Goal: Task Accomplishment & Management: Manage account settings

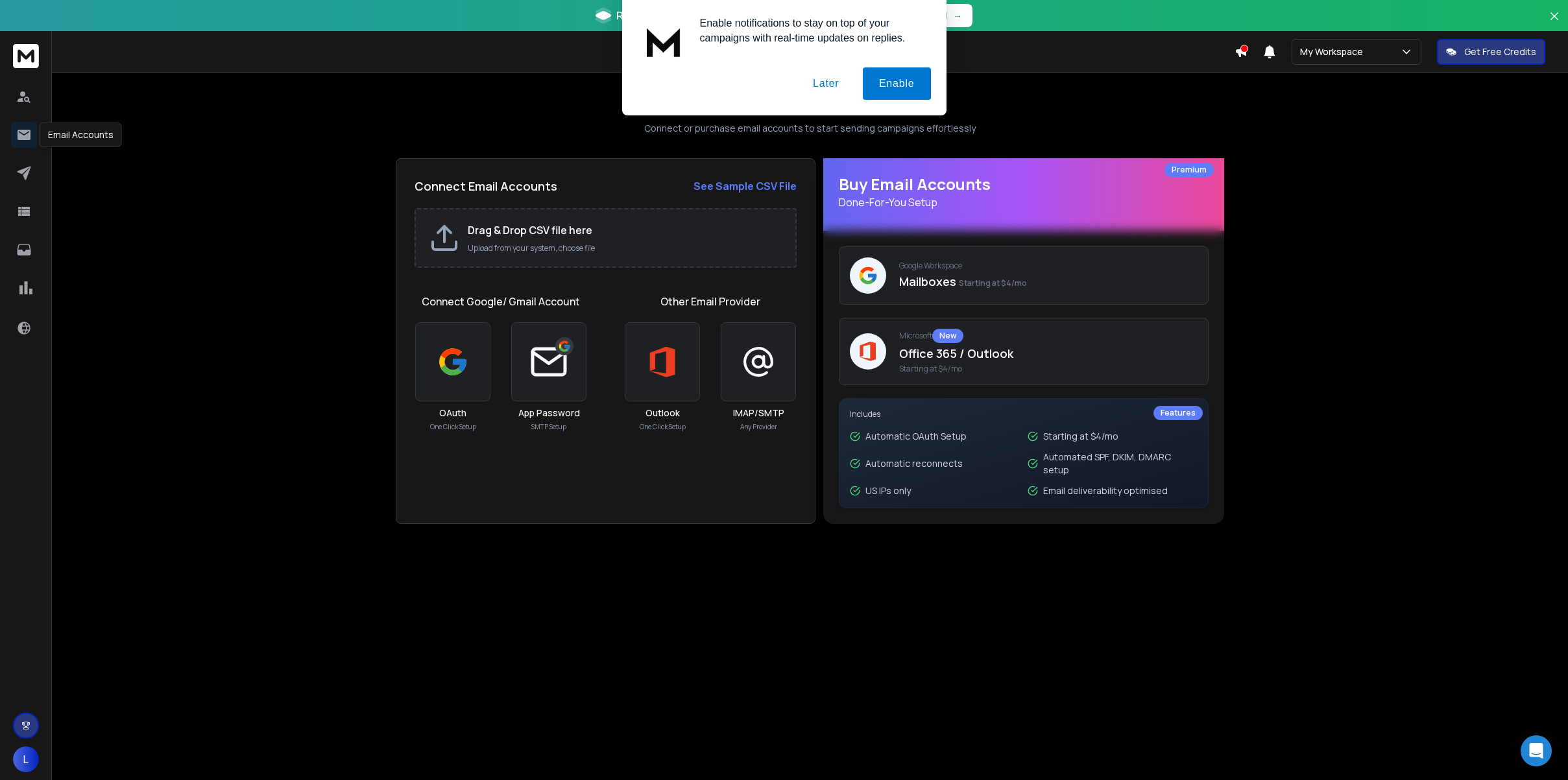
click at [31, 136] on icon at bounding box center [23, 134] width 15 height 15
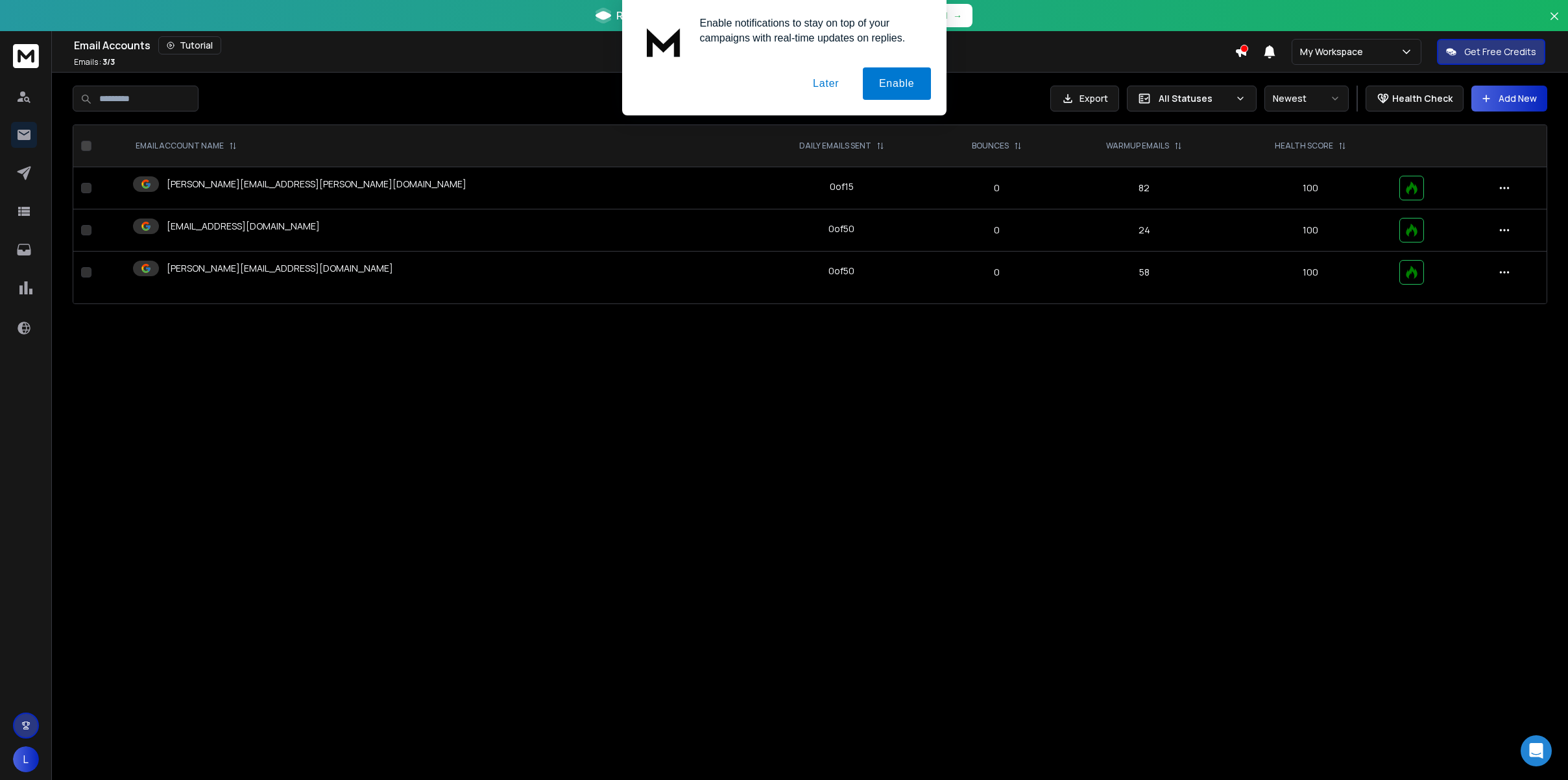
click at [275, 224] on p "victoria@birthingofgiants.net" at bounding box center [243, 226] width 153 height 13
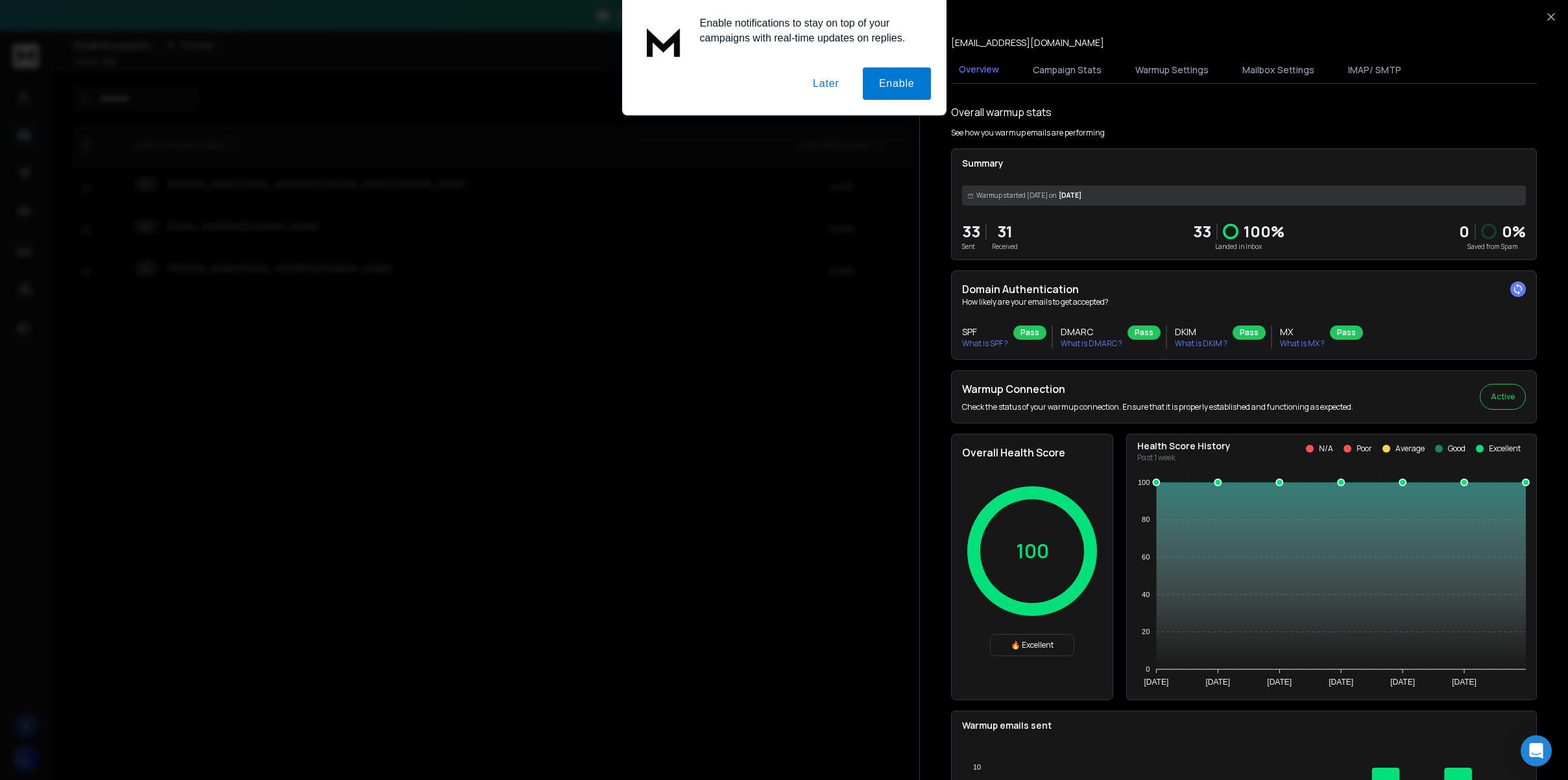
click at [1066, 72] on div "Enable notifications to stay on top of your campaigns with real-time updates on…" at bounding box center [784, 58] width 1568 height 115
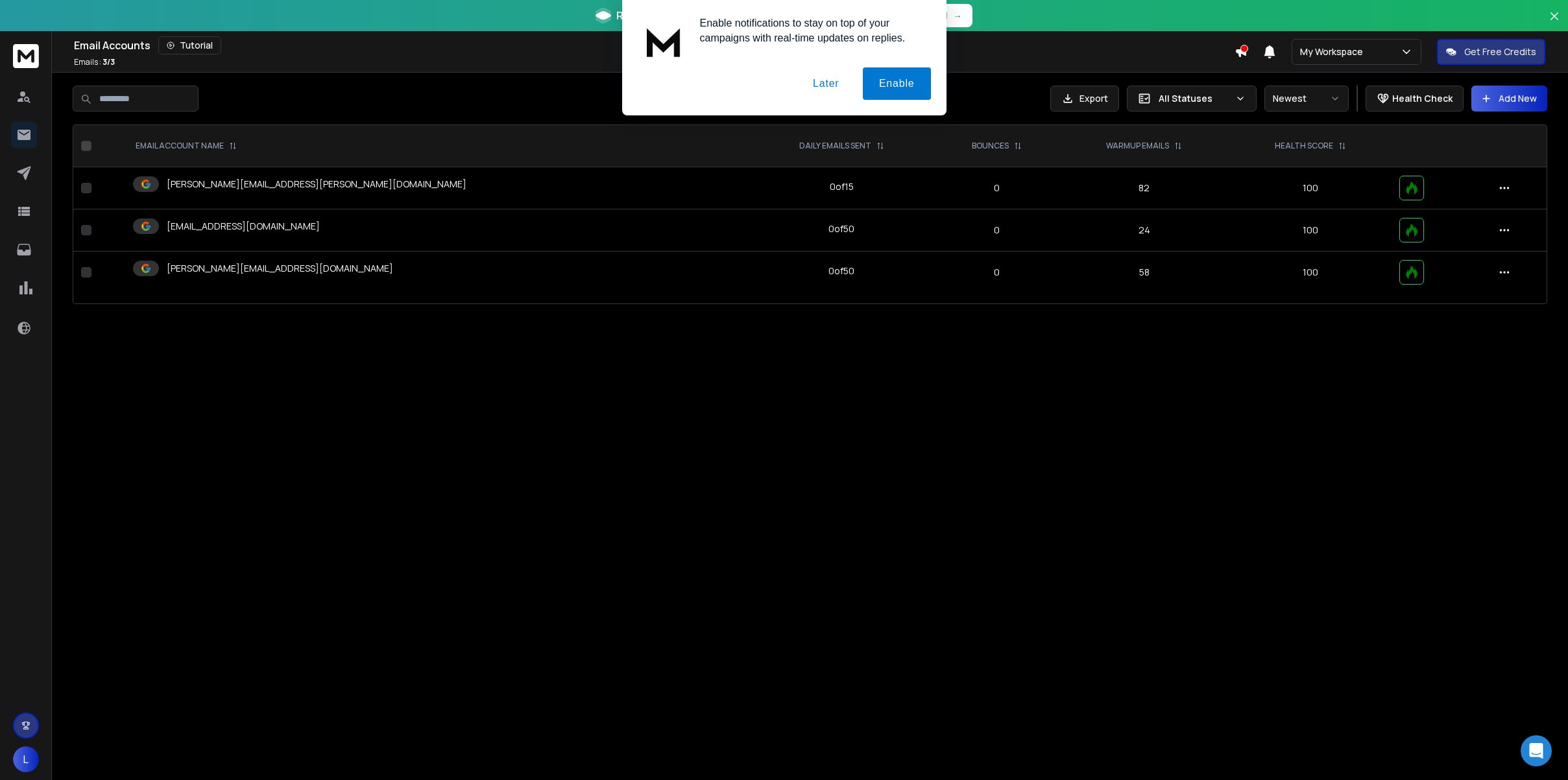
click at [277, 226] on p "victoria@birthingofgiants.net" at bounding box center [243, 226] width 153 height 13
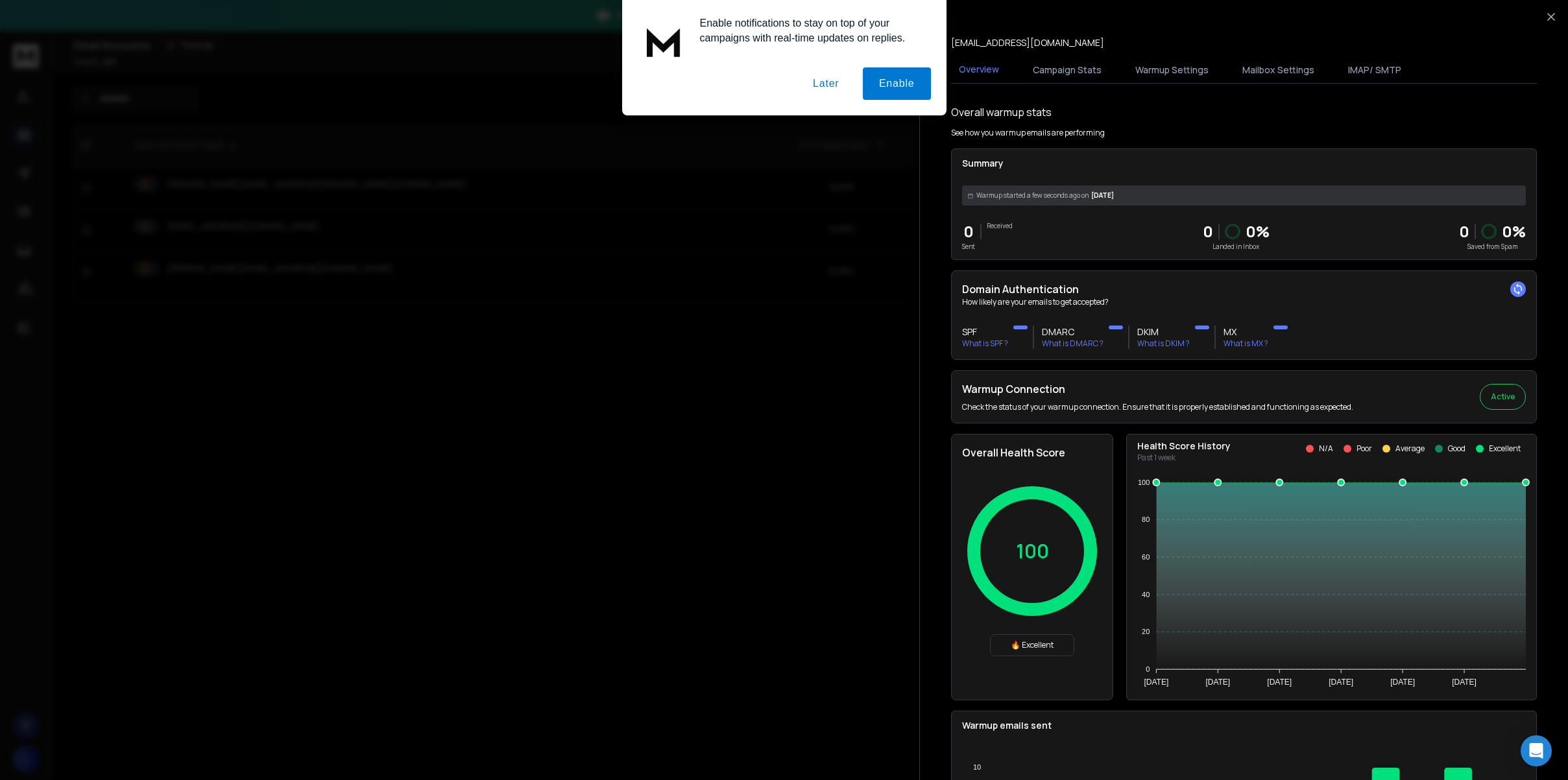
click at [1304, 71] on div "Enable notifications to stay on top of your campaigns with real-time updates on…" at bounding box center [784, 58] width 1568 height 115
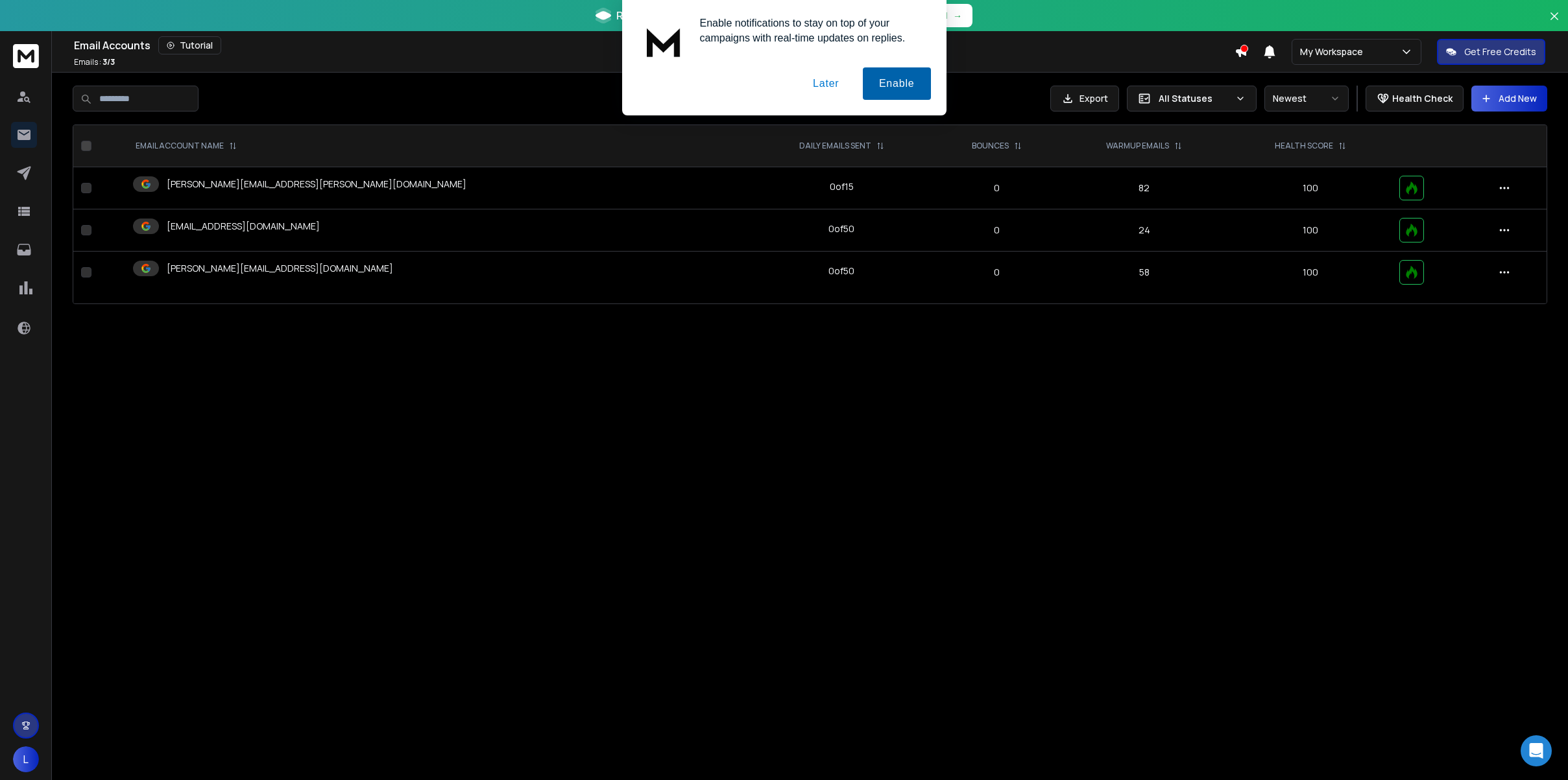
click at [903, 88] on button "Enable" at bounding box center [897, 83] width 68 height 32
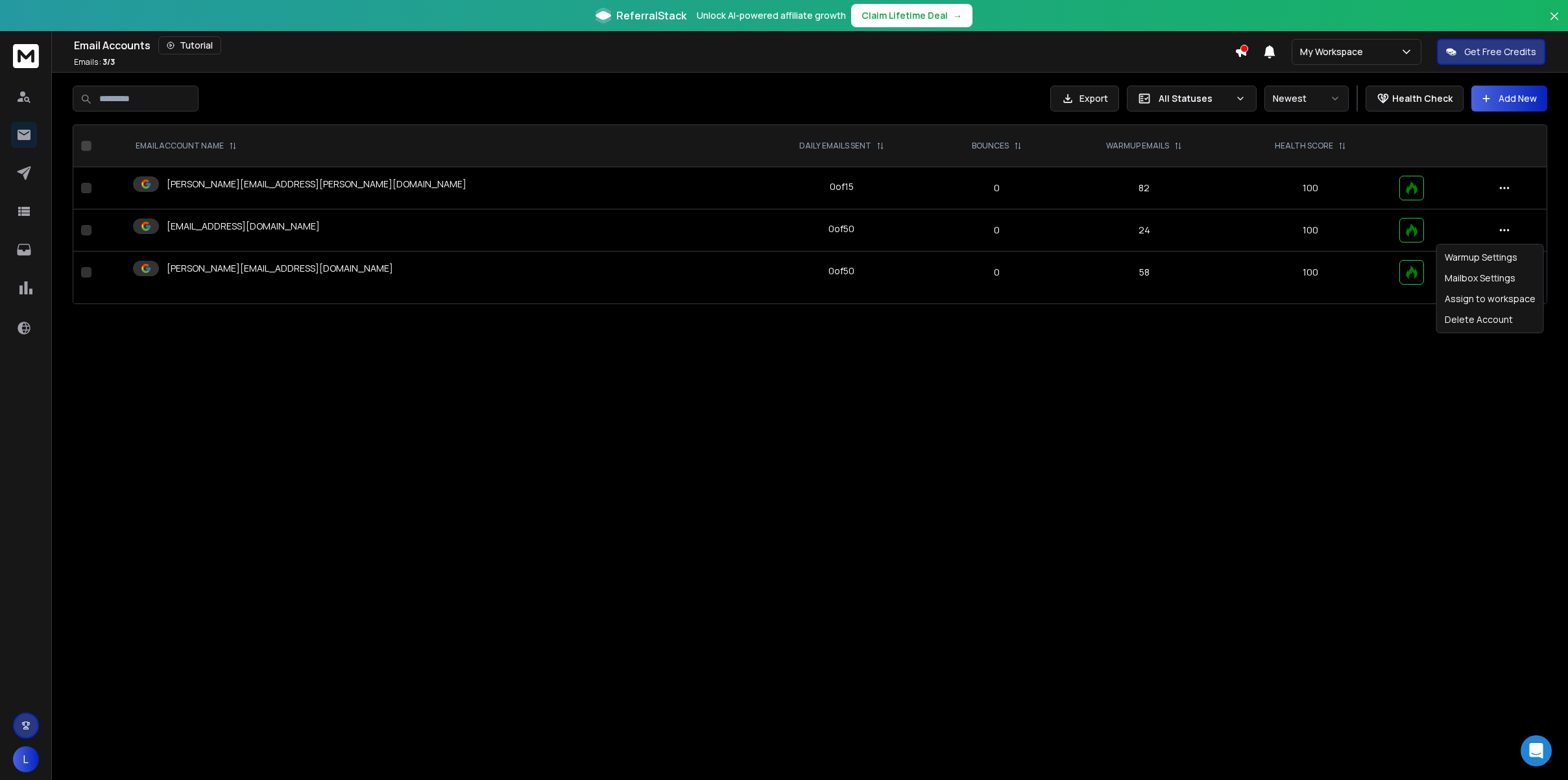
click at [1499, 232] on icon at bounding box center [1504, 230] width 12 height 12
click at [1491, 278] on div "Mailbox Settings" at bounding box center [1490, 278] width 102 height 20
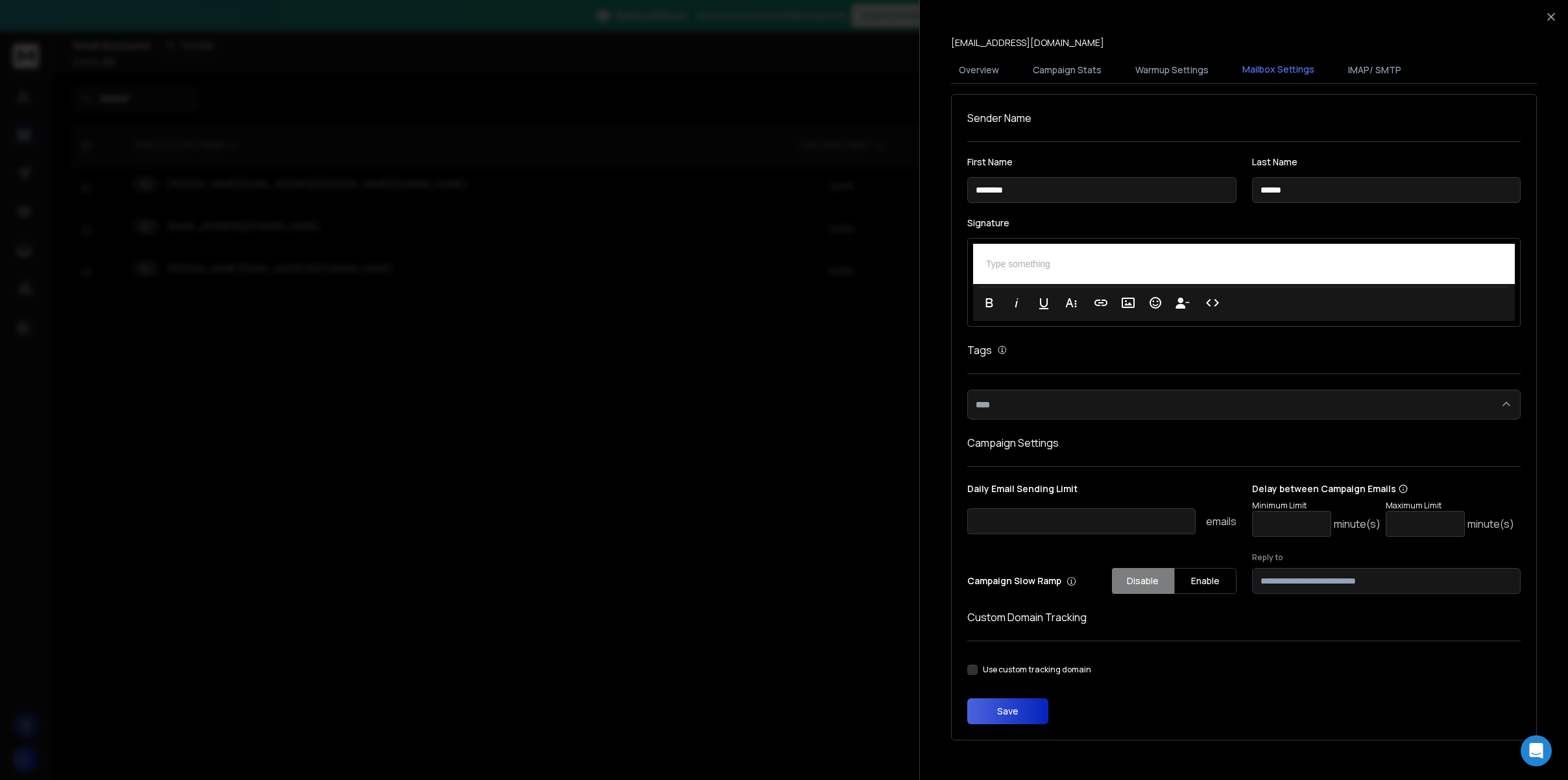
click at [1554, 18] on div "Multi Select Table Sheet victoria@birthingofgiants.net Overview Campaign Stats …" at bounding box center [1244, 390] width 649 height 780
click at [1548, 20] on icon "button" at bounding box center [1551, 17] width 13 height 13
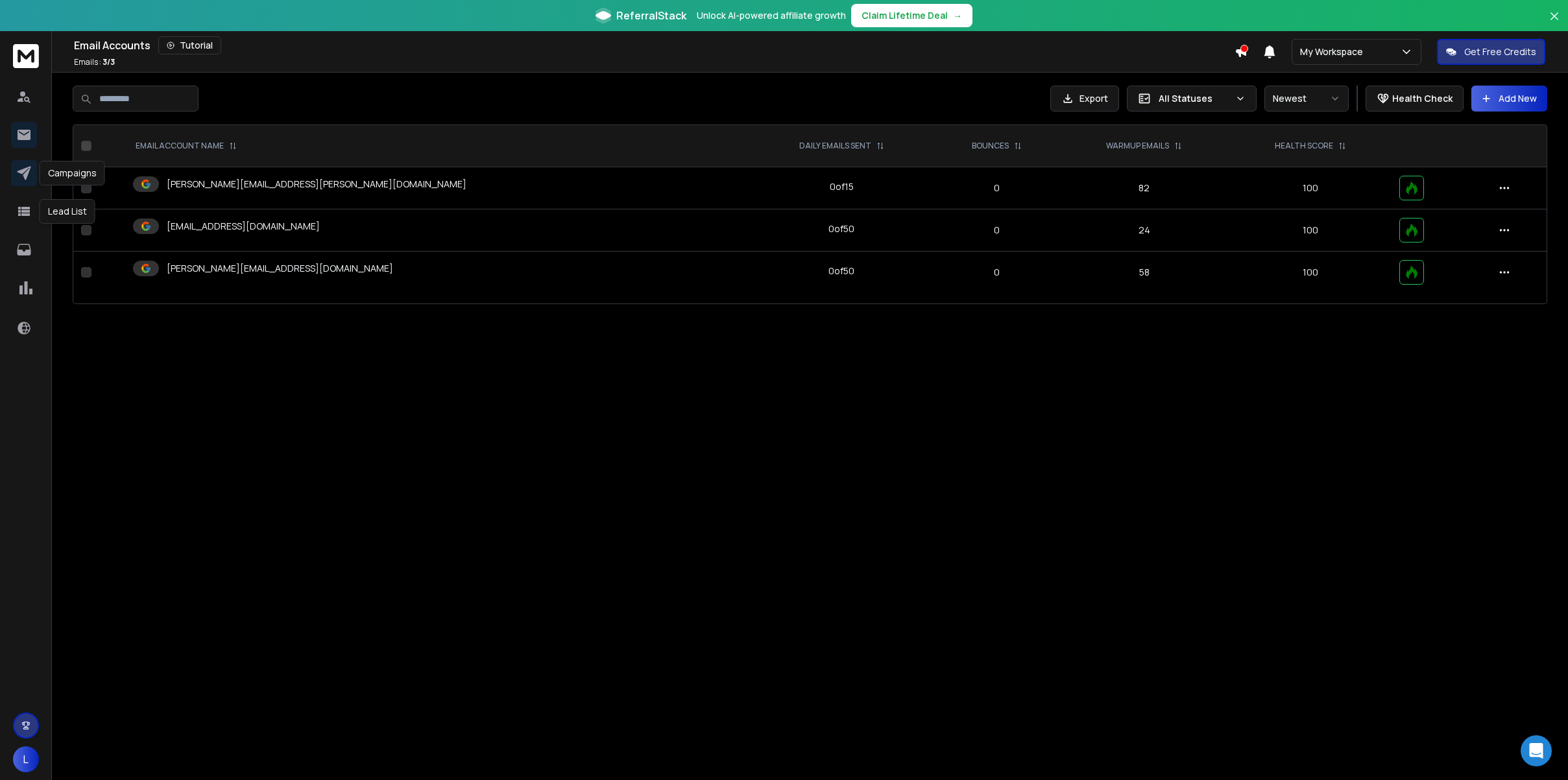
click at [20, 170] on icon at bounding box center [23, 173] width 14 height 14
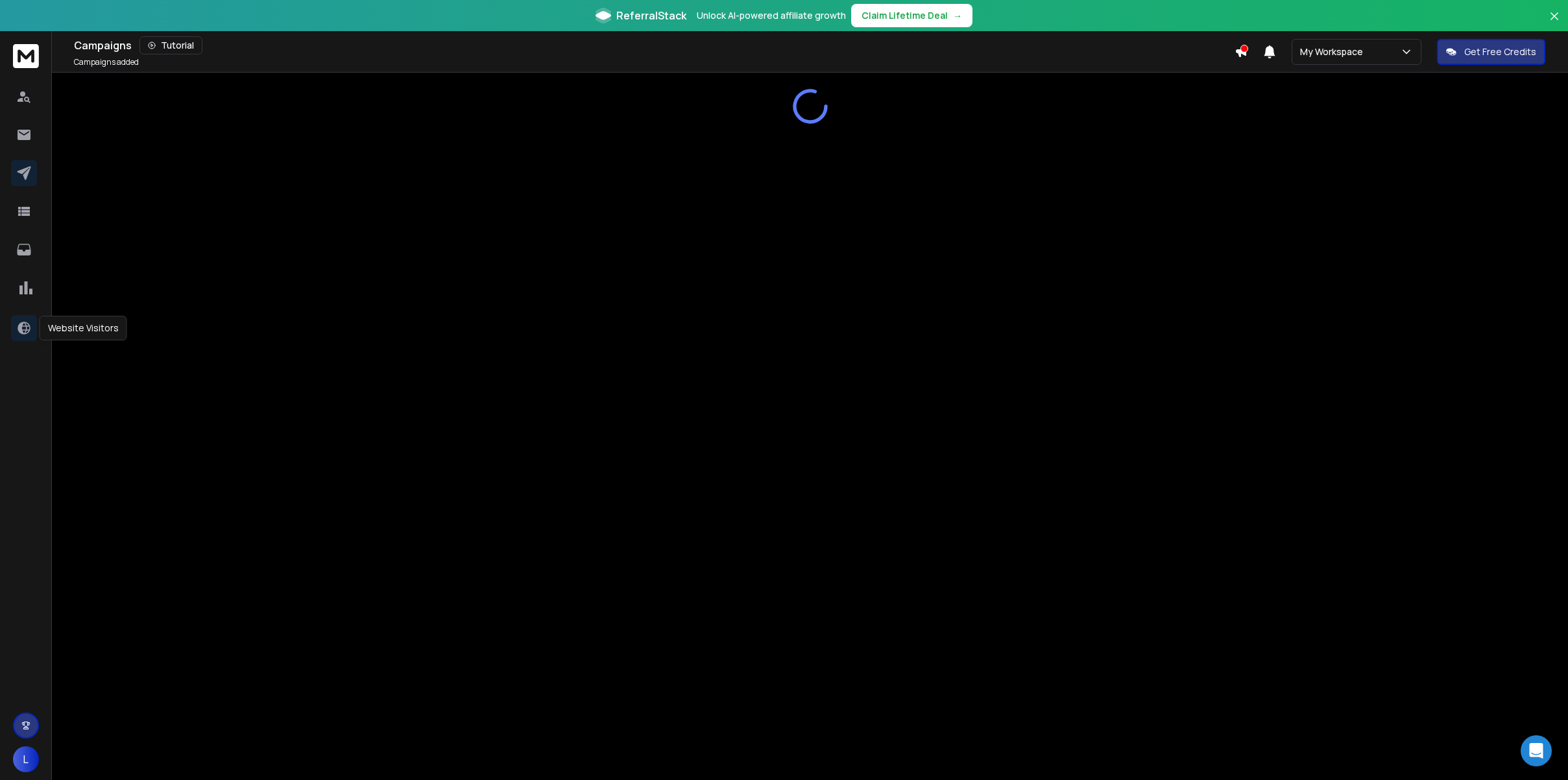
click at [26, 326] on icon at bounding box center [24, 328] width 13 height 13
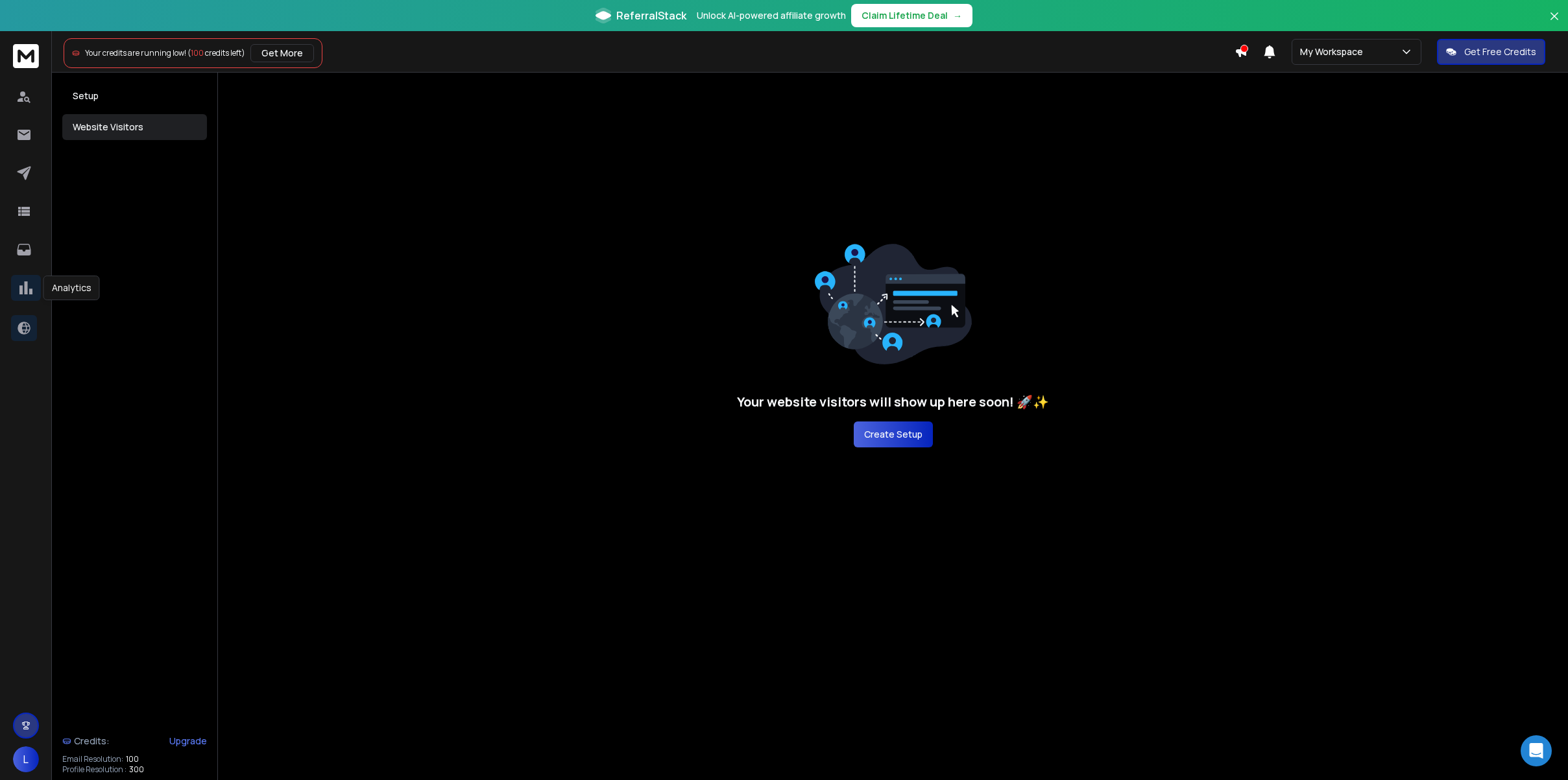
click at [23, 289] on icon at bounding box center [26, 288] width 20 height 20
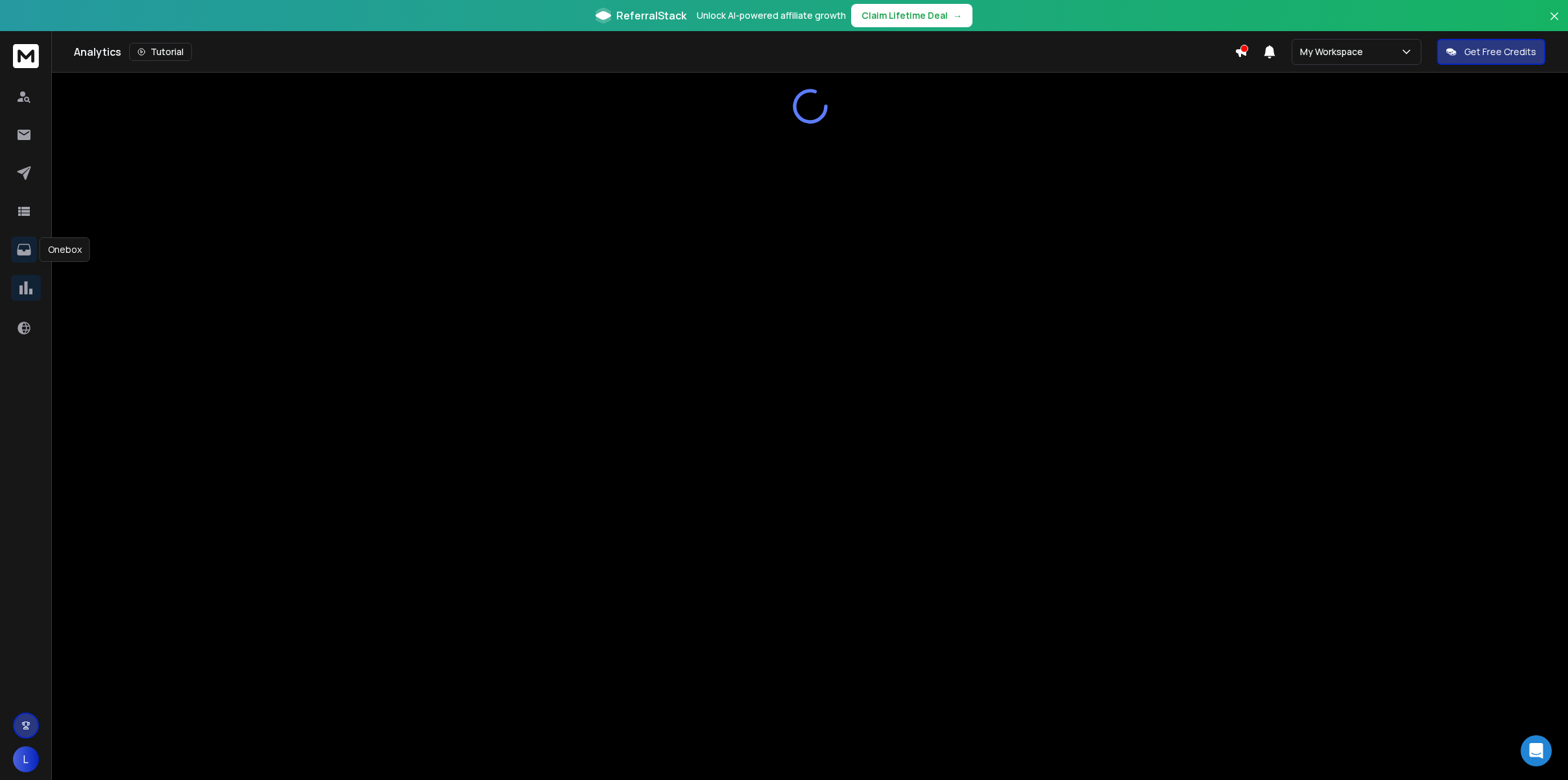
click at [24, 246] on icon at bounding box center [23, 249] width 15 height 15
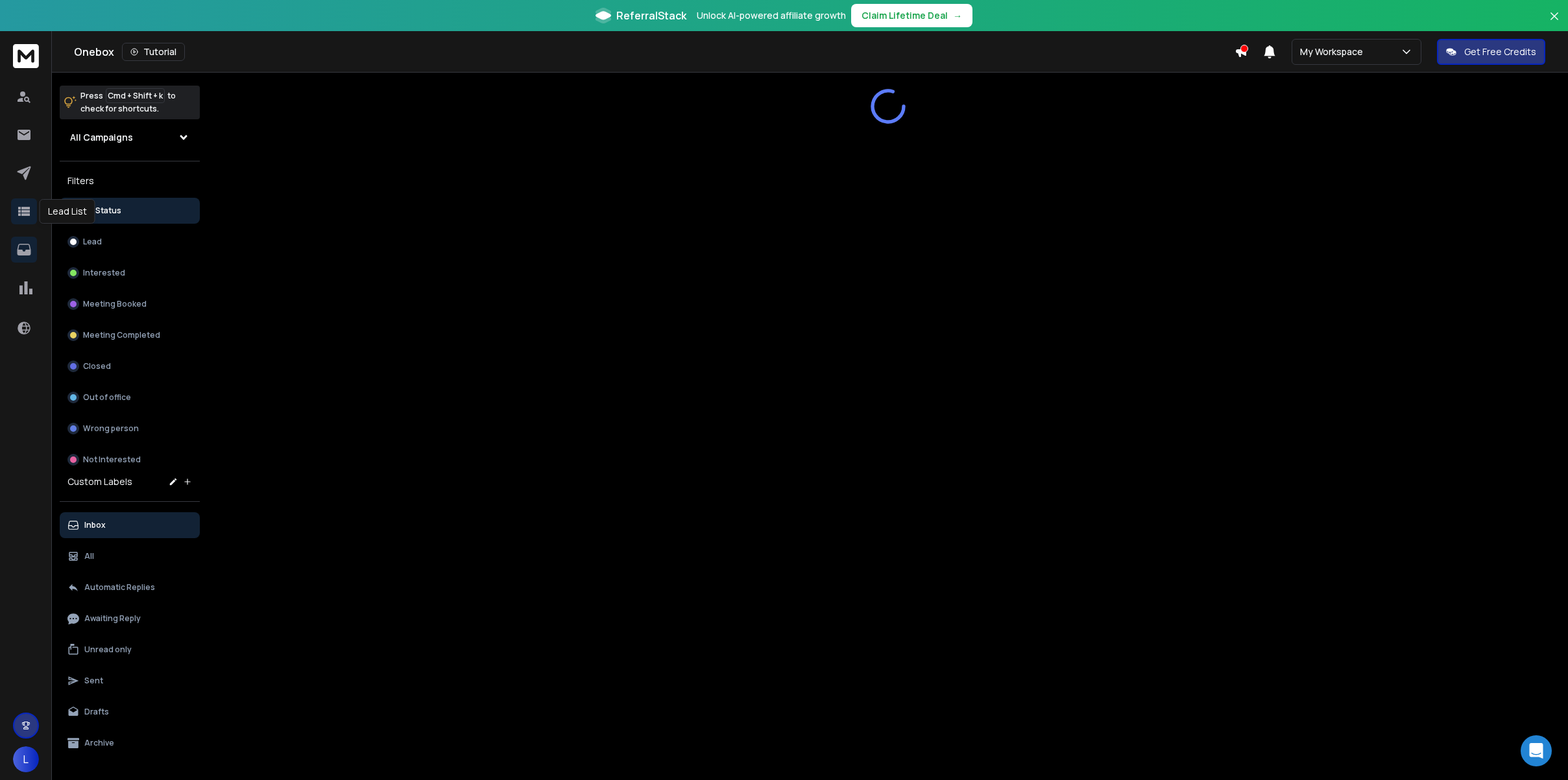
click at [24, 217] on icon at bounding box center [23, 211] width 15 height 15
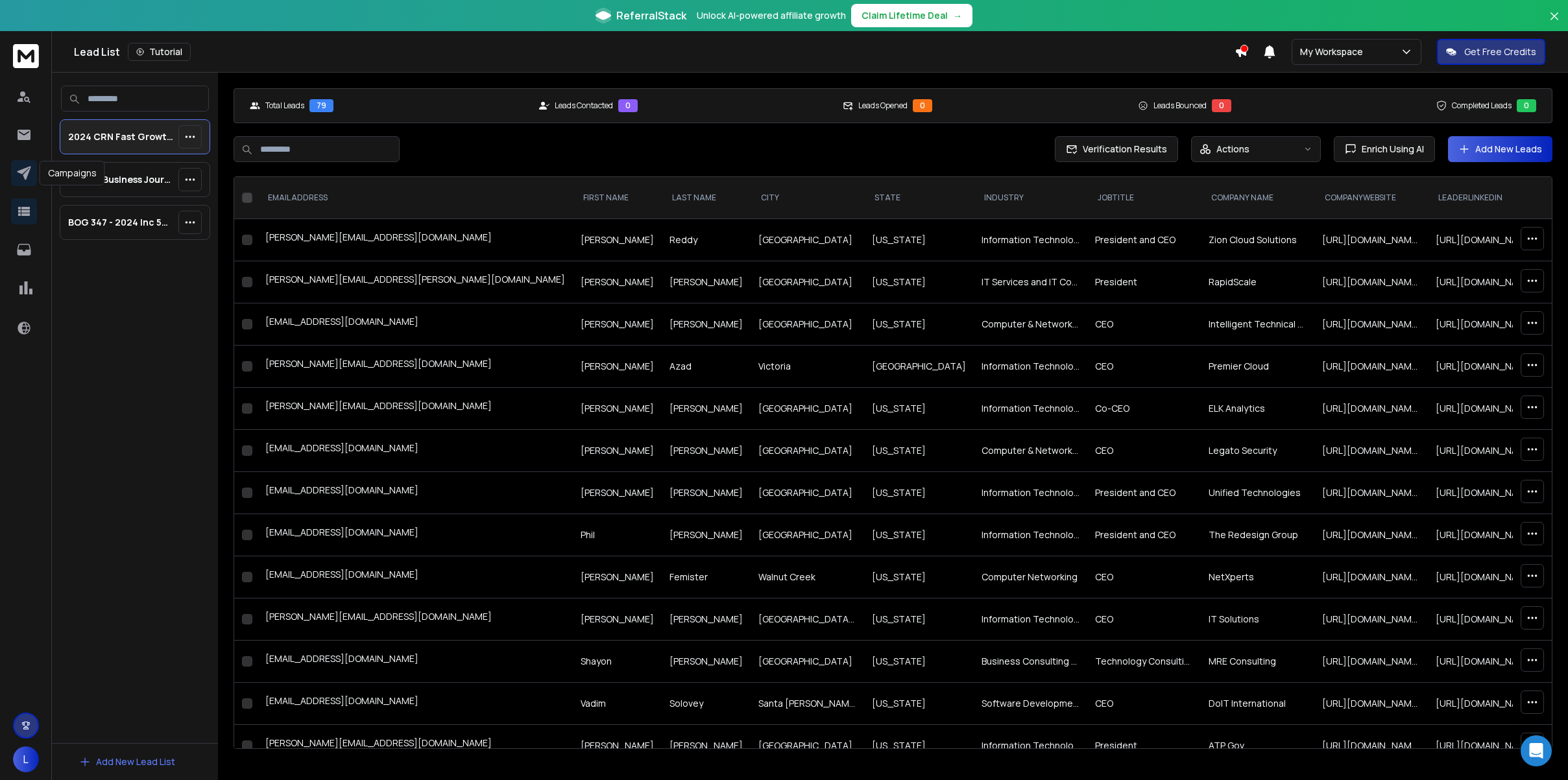
click at [26, 175] on icon at bounding box center [23, 173] width 14 height 14
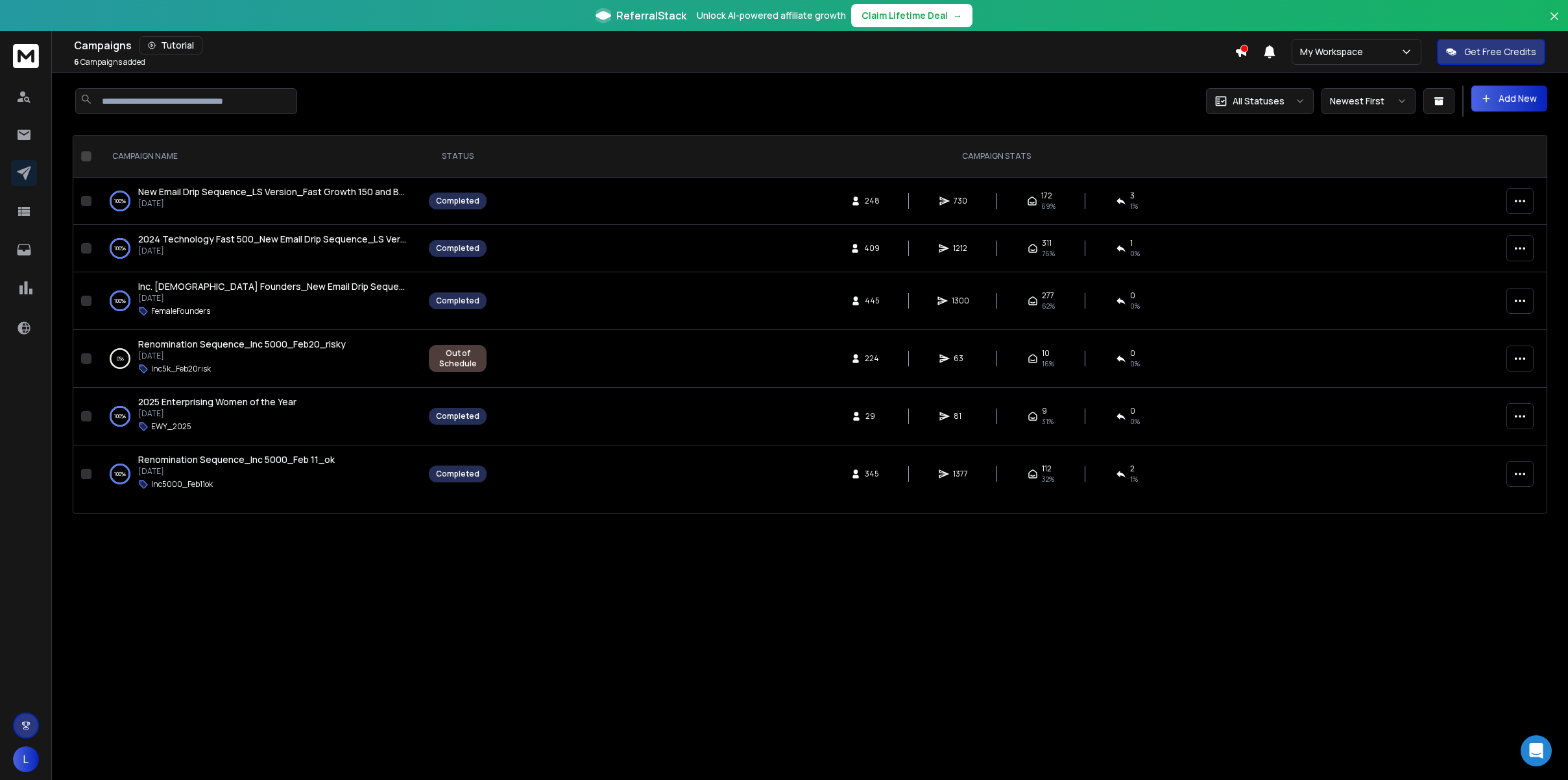
click at [328, 196] on span "New Email Drip Sequence_LS Version_Fast Growth 150 and Boston Fast 50" at bounding box center [298, 191] width 321 height 12
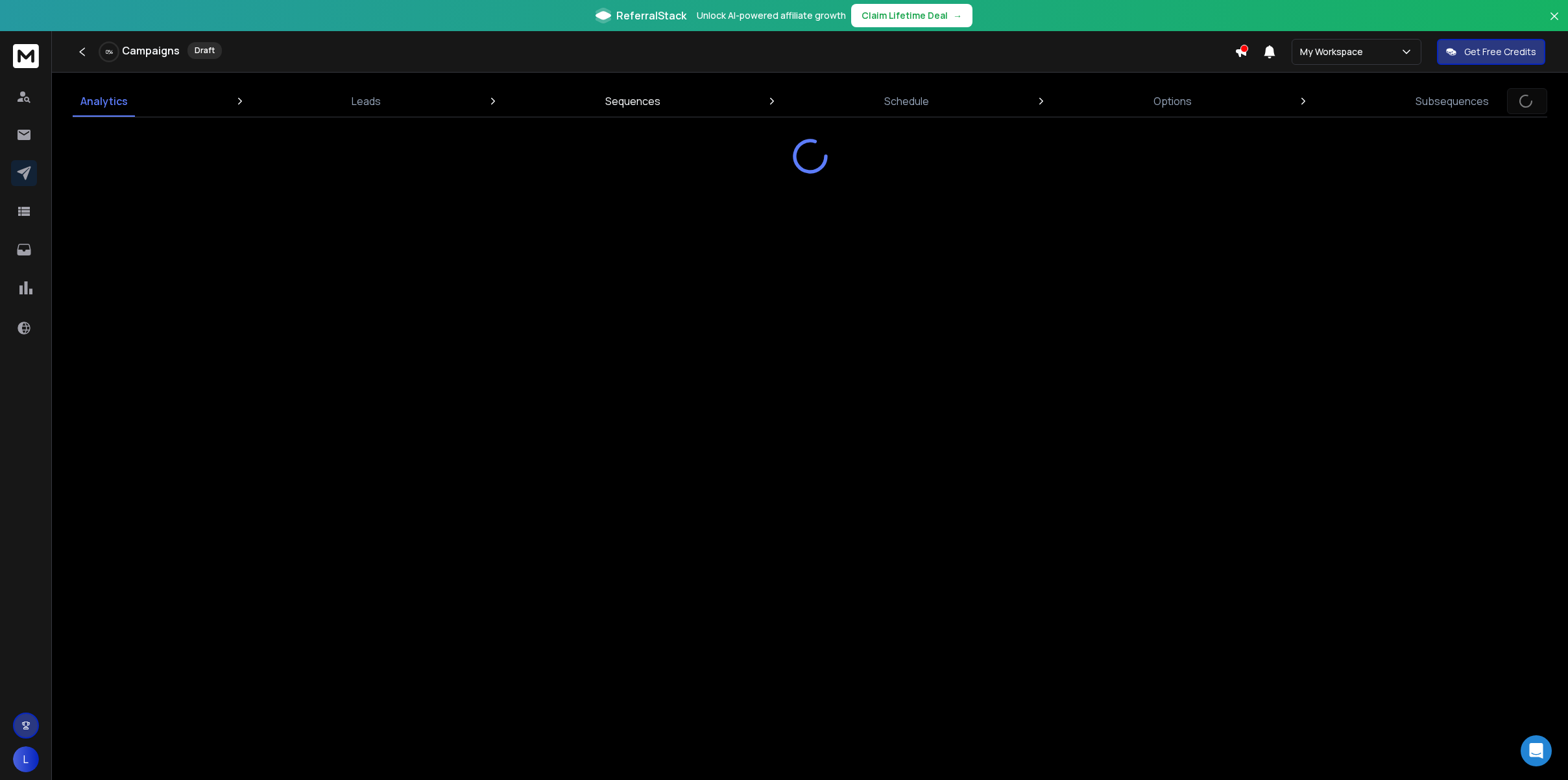
click at [663, 103] on link "Sequences" at bounding box center [633, 101] width 71 height 31
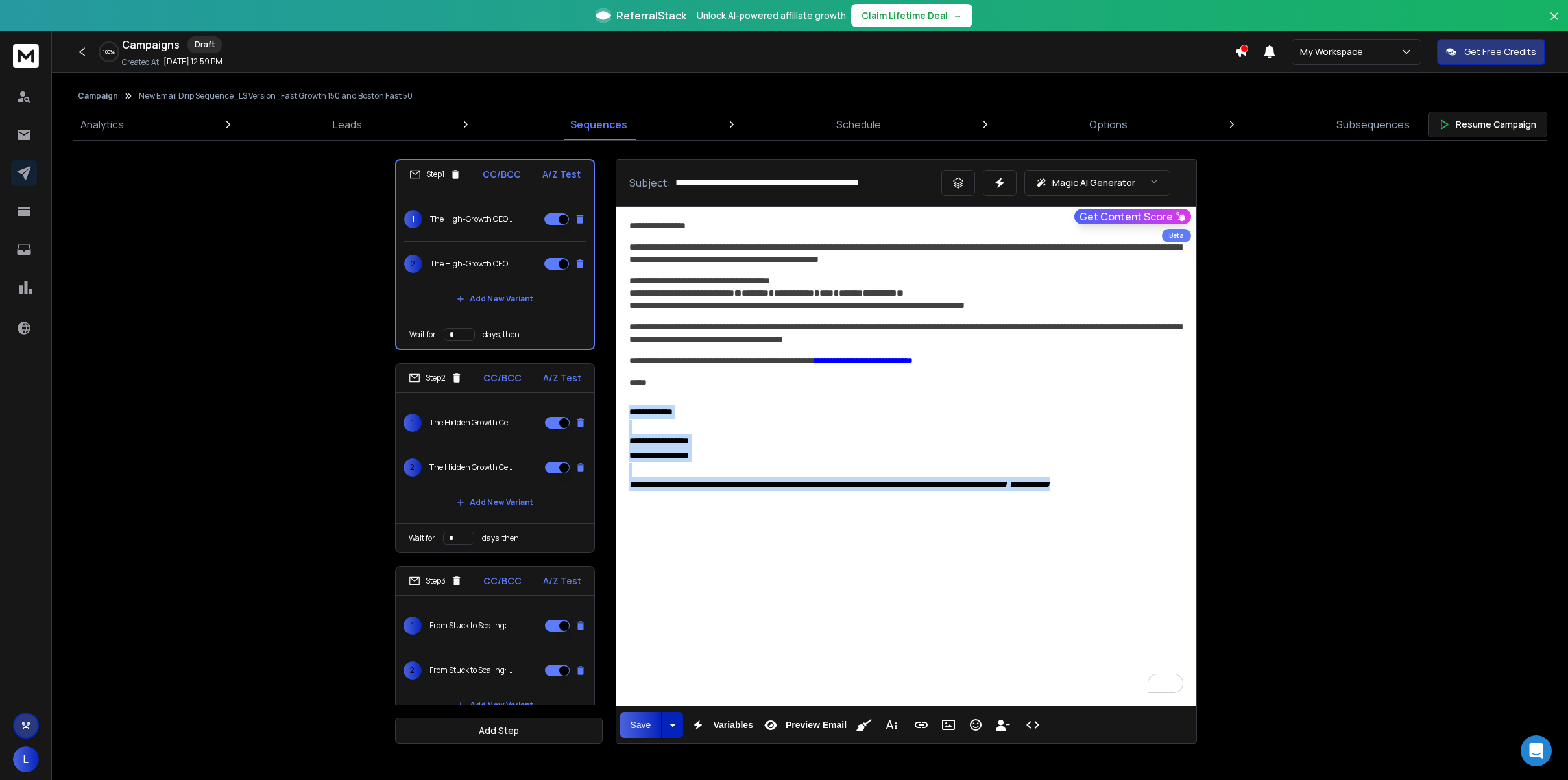
drag, startPoint x: 630, startPoint y: 416, endPoint x: 1169, endPoint y: 497, distance: 545.1
click at [1168, 497] on div "**********" at bounding box center [907, 456] width 580 height 500
